Goal: Task Accomplishment & Management: Use online tool/utility

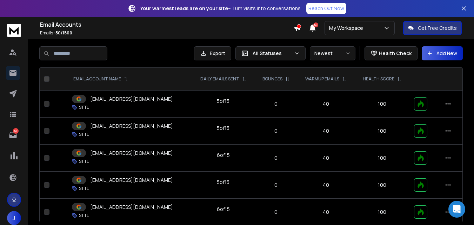
click at [452, 59] on button "Add New" at bounding box center [442, 53] width 41 height 14
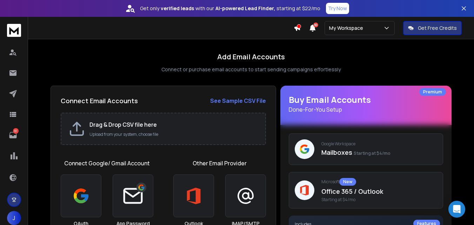
click at [81, 186] on icon at bounding box center [81, 195] width 18 height 21
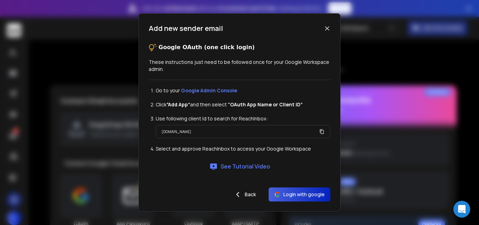
click at [285, 188] on button "Login with google" at bounding box center [300, 194] width 62 height 14
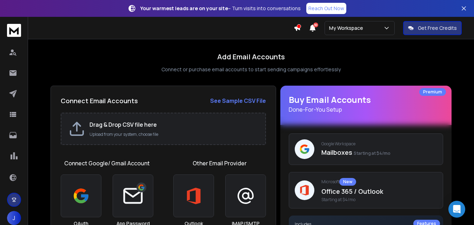
click at [74, 205] on icon at bounding box center [81, 195] width 18 height 21
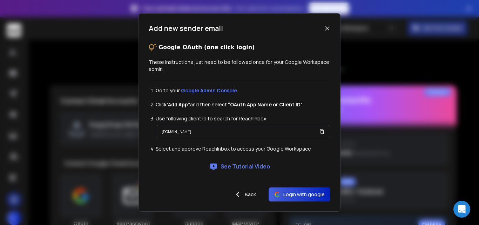
click at [295, 193] on button "Login with google" at bounding box center [300, 194] width 62 height 14
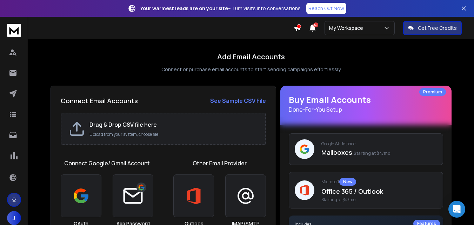
click at [79, 203] on icon at bounding box center [81, 195] width 18 height 21
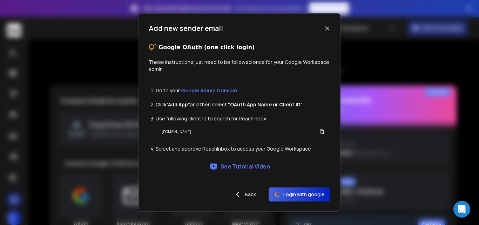
click at [297, 195] on button "Login with google" at bounding box center [300, 194] width 62 height 14
